Goal: Task Accomplishment & Management: Manage account settings

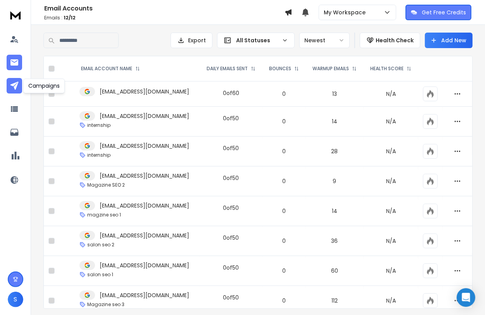
click at [9, 86] on link at bounding box center [15, 86] width 16 height 16
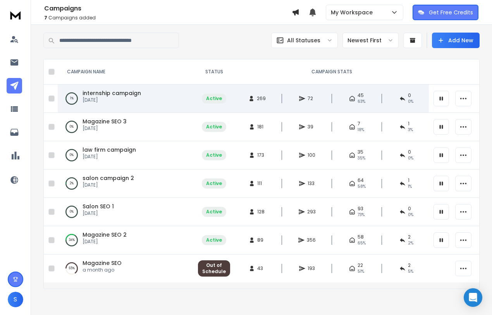
click at [132, 94] on span "internship campaign" at bounding box center [112, 93] width 59 height 8
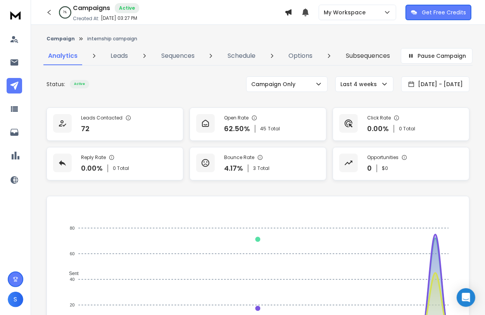
click at [352, 56] on p "Subsequences" at bounding box center [368, 55] width 44 height 9
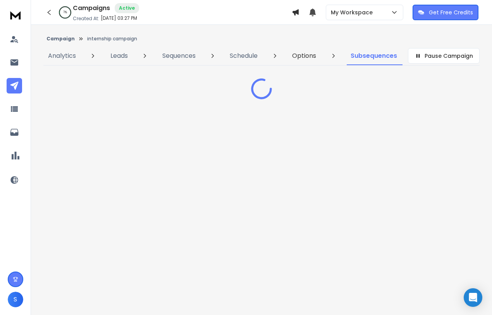
click at [305, 55] on p "Options" at bounding box center [304, 55] width 24 height 9
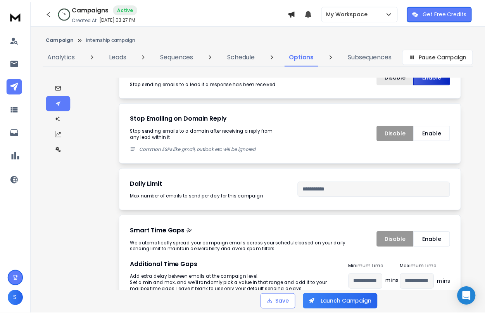
scroll to position [242, 0]
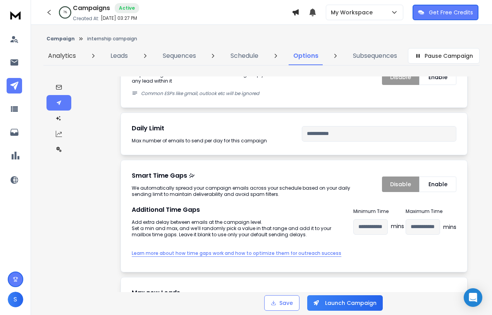
click at [64, 58] on p "Analytics" at bounding box center [62, 55] width 28 height 9
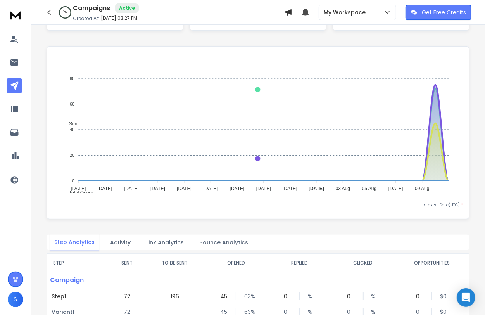
scroll to position [170, 0]
